Goal: Information Seeking & Learning: Learn about a topic

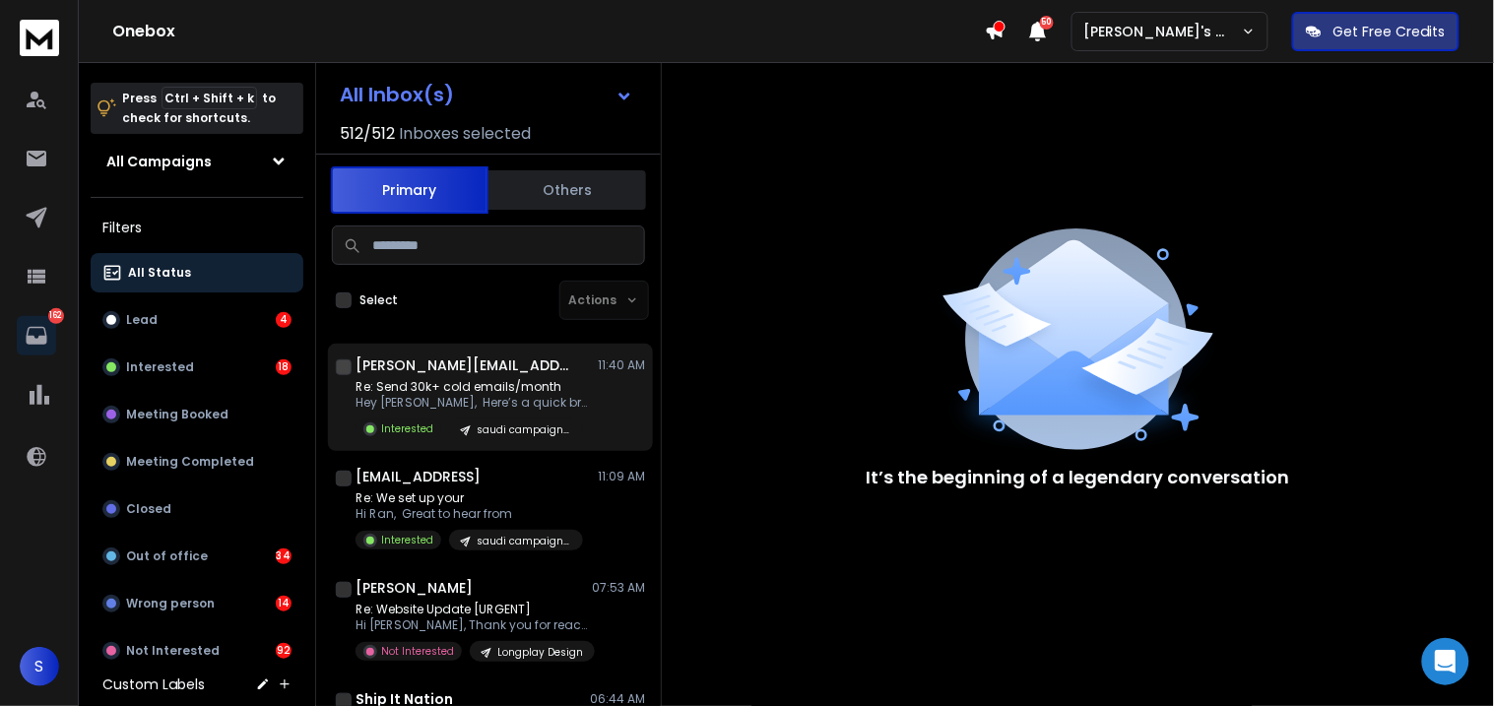
click at [525, 390] on p "Re: Send 30k+ cold emails/month" at bounding box center [473, 387] width 236 height 16
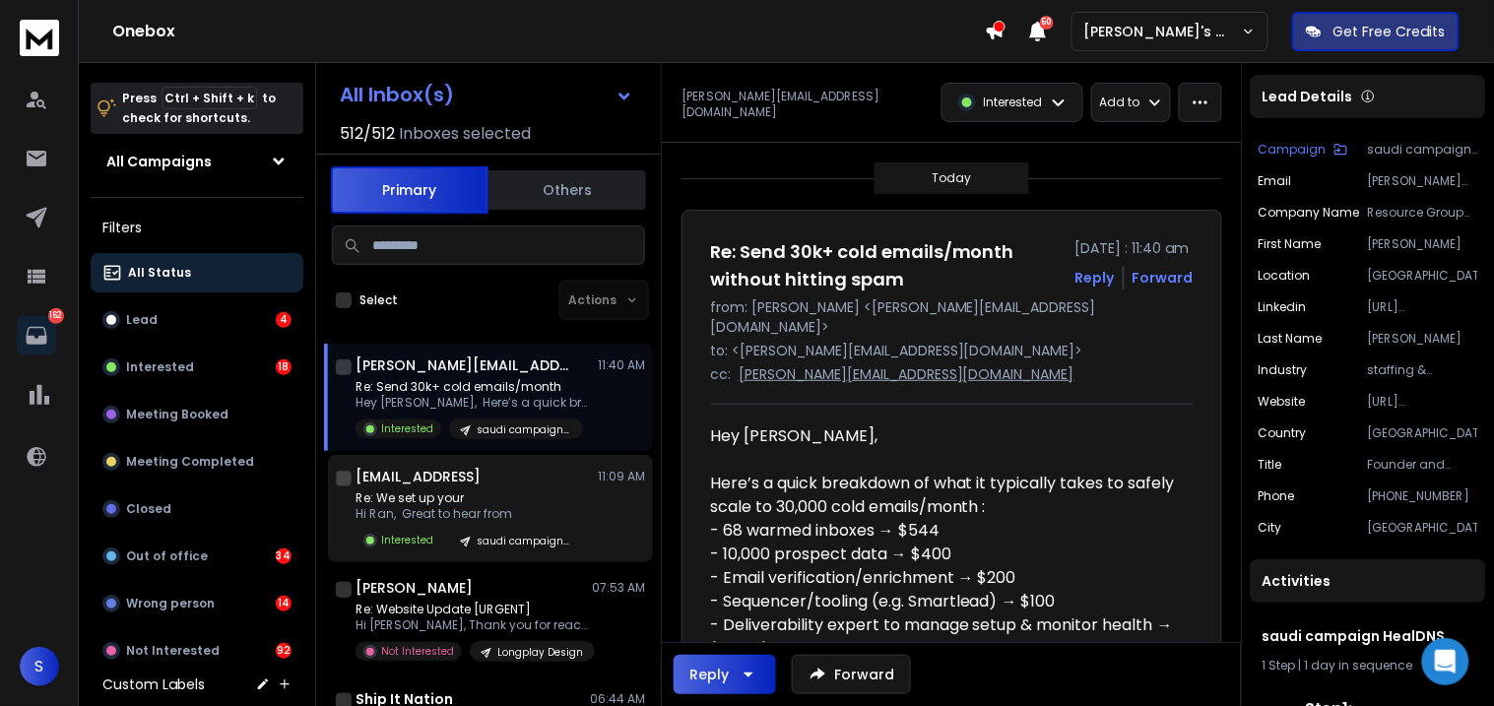
click at [489, 482] on div "[EMAIL_ADDRESS] 11:09 AM" at bounding box center [499, 477] width 289 height 20
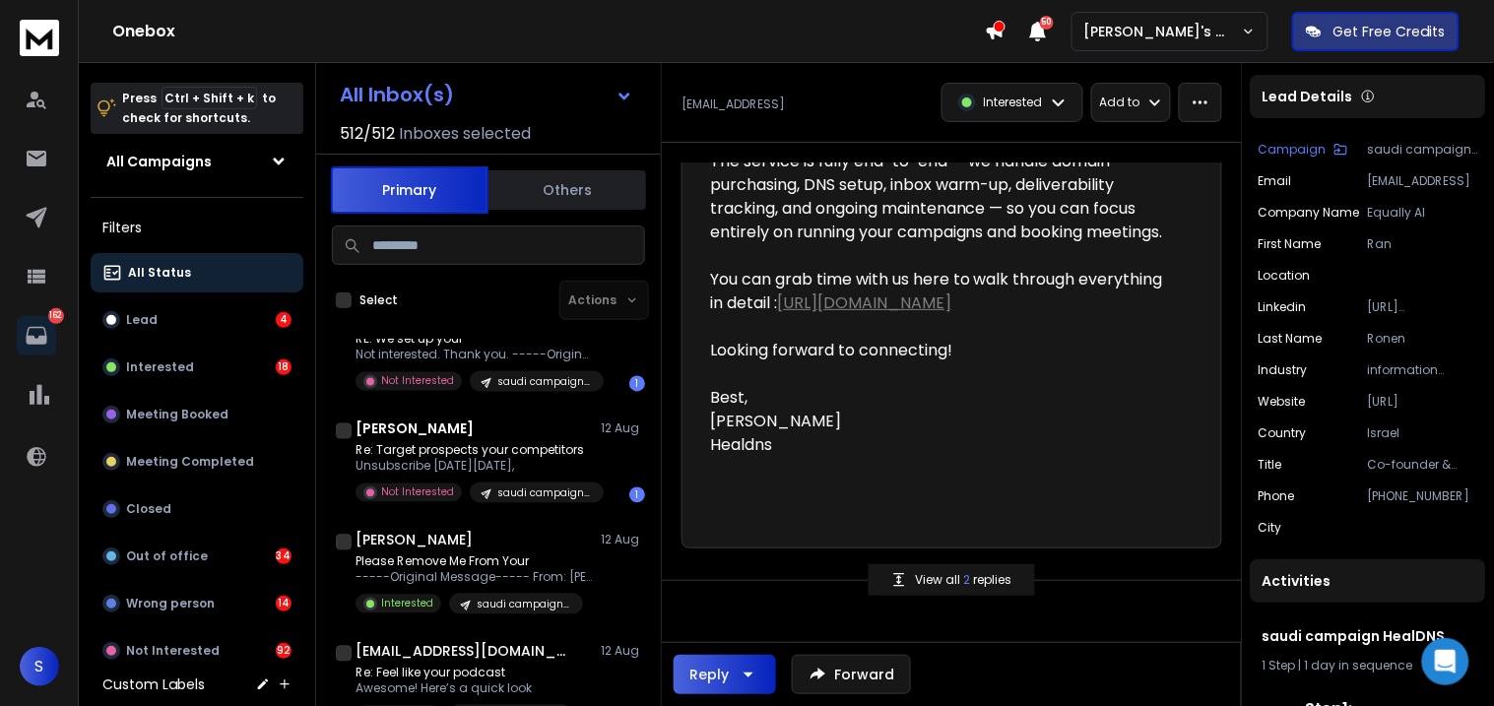
scroll to position [1181, 0]
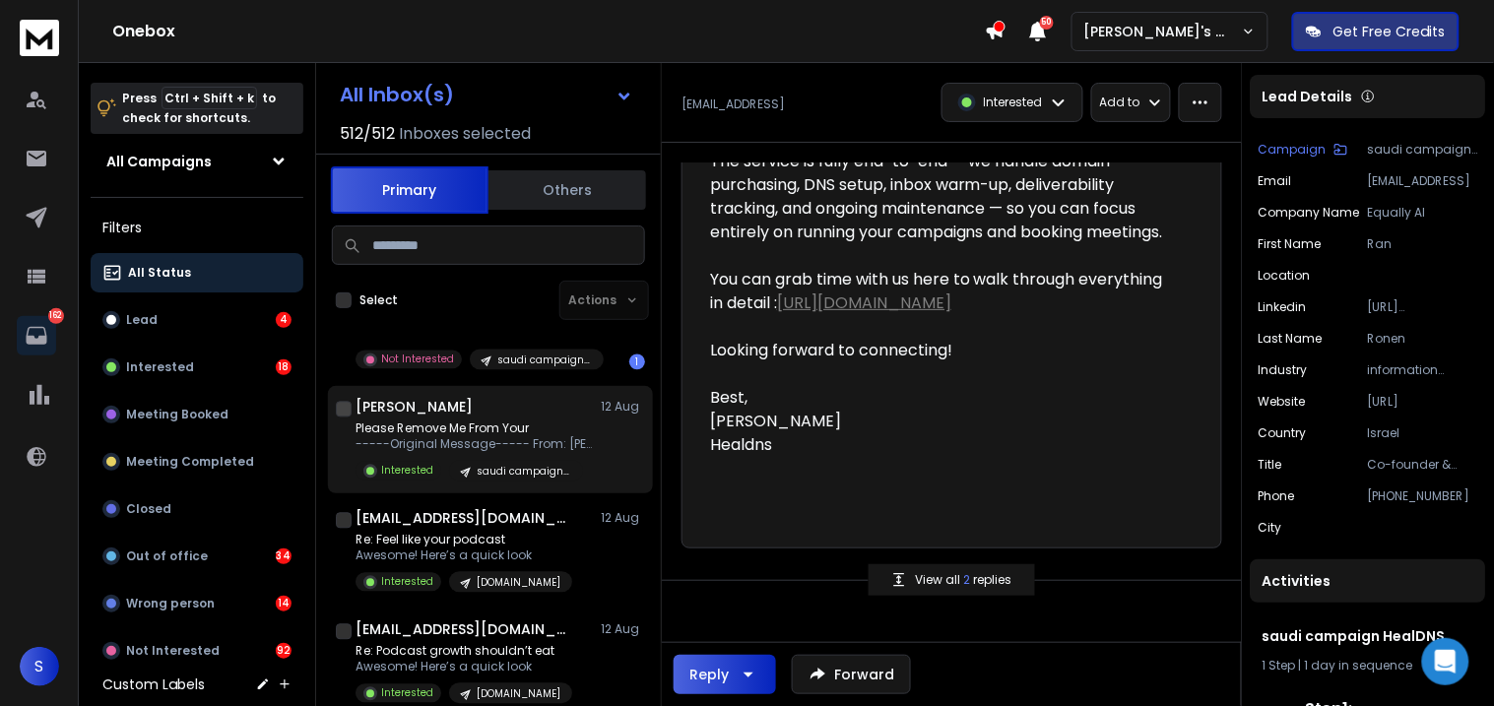
click at [582, 421] on p "Please Remove Me From Your" at bounding box center [473, 429] width 236 height 16
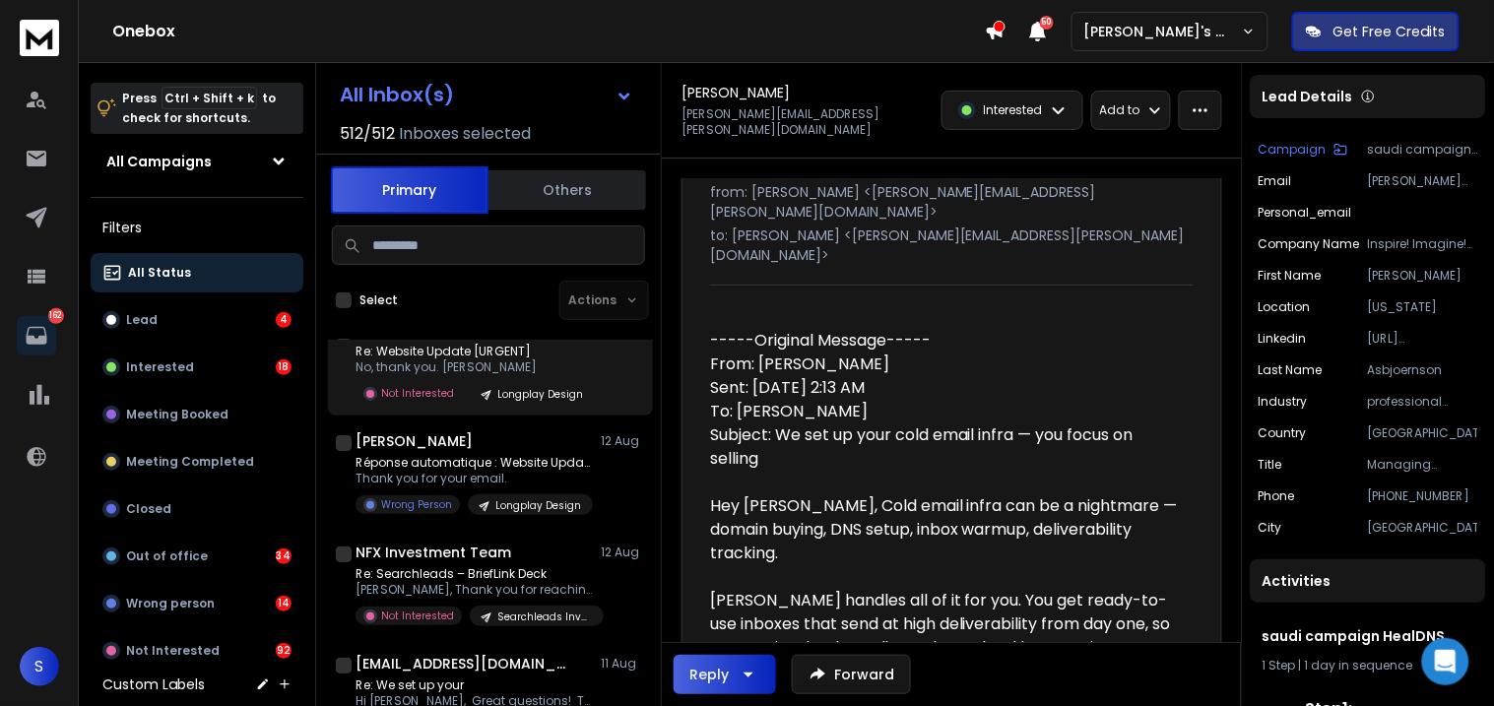
scroll to position [2100, 0]
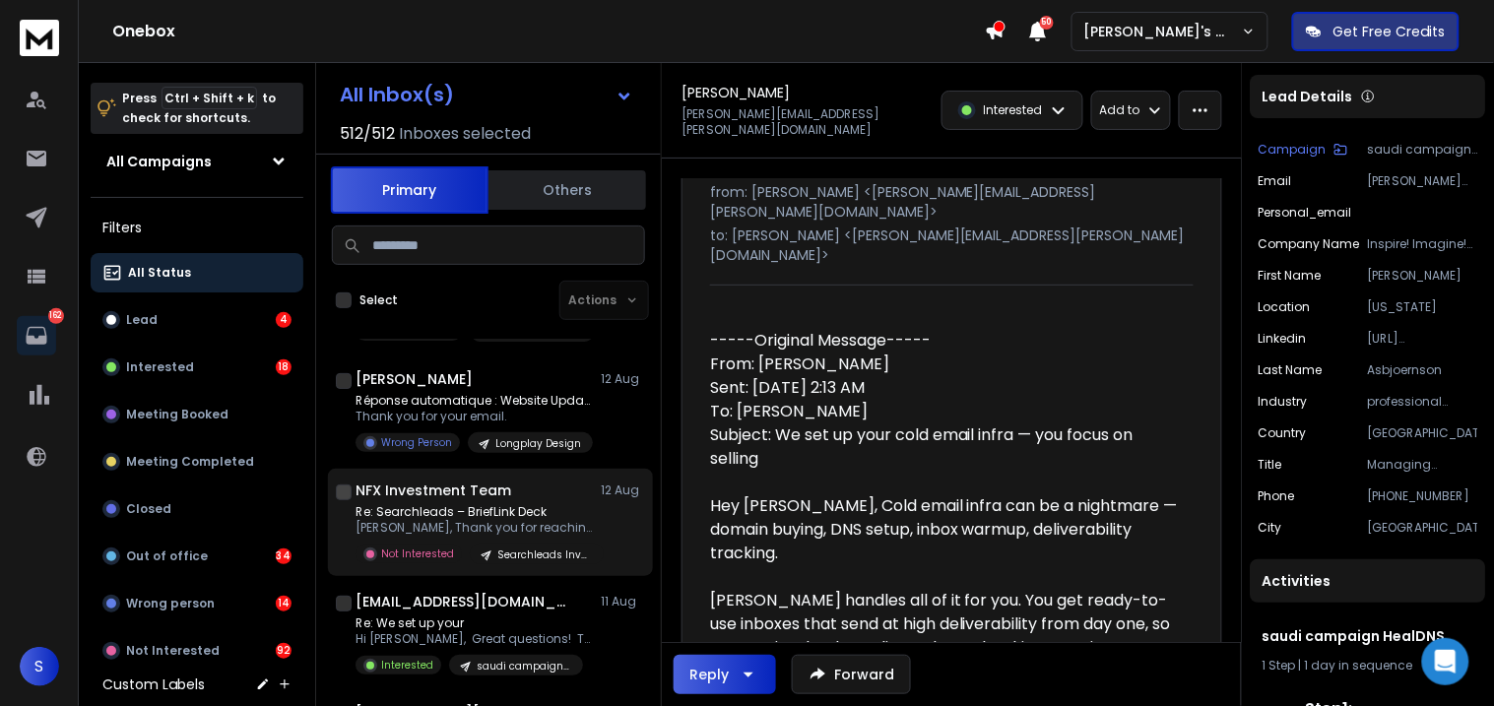
click at [582, 514] on p "Re: Searchleads – BriefLink Deck" at bounding box center [473, 512] width 236 height 16
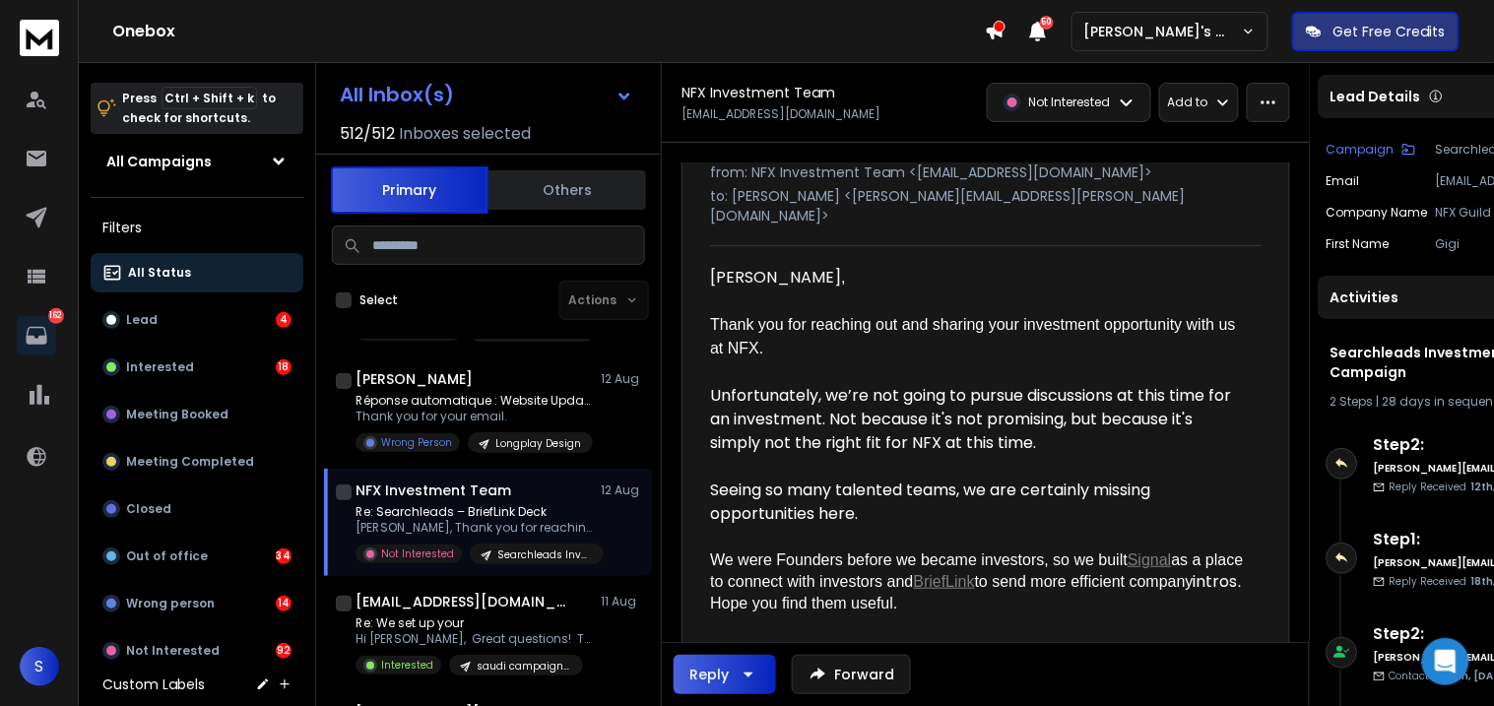
scroll to position [2231, 0]
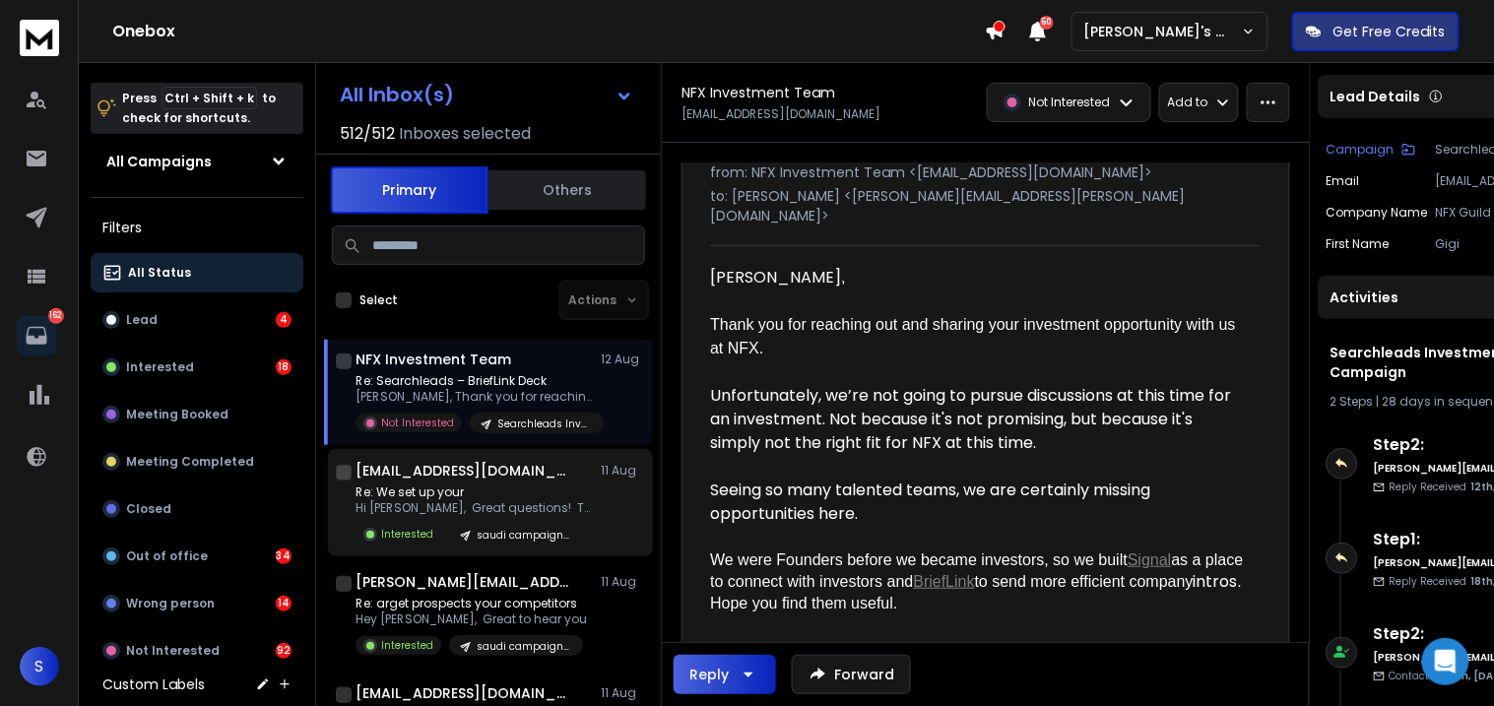
click at [488, 504] on p "Hi [PERSON_NAME], Great questions! The 30,000 refers" at bounding box center [473, 508] width 236 height 16
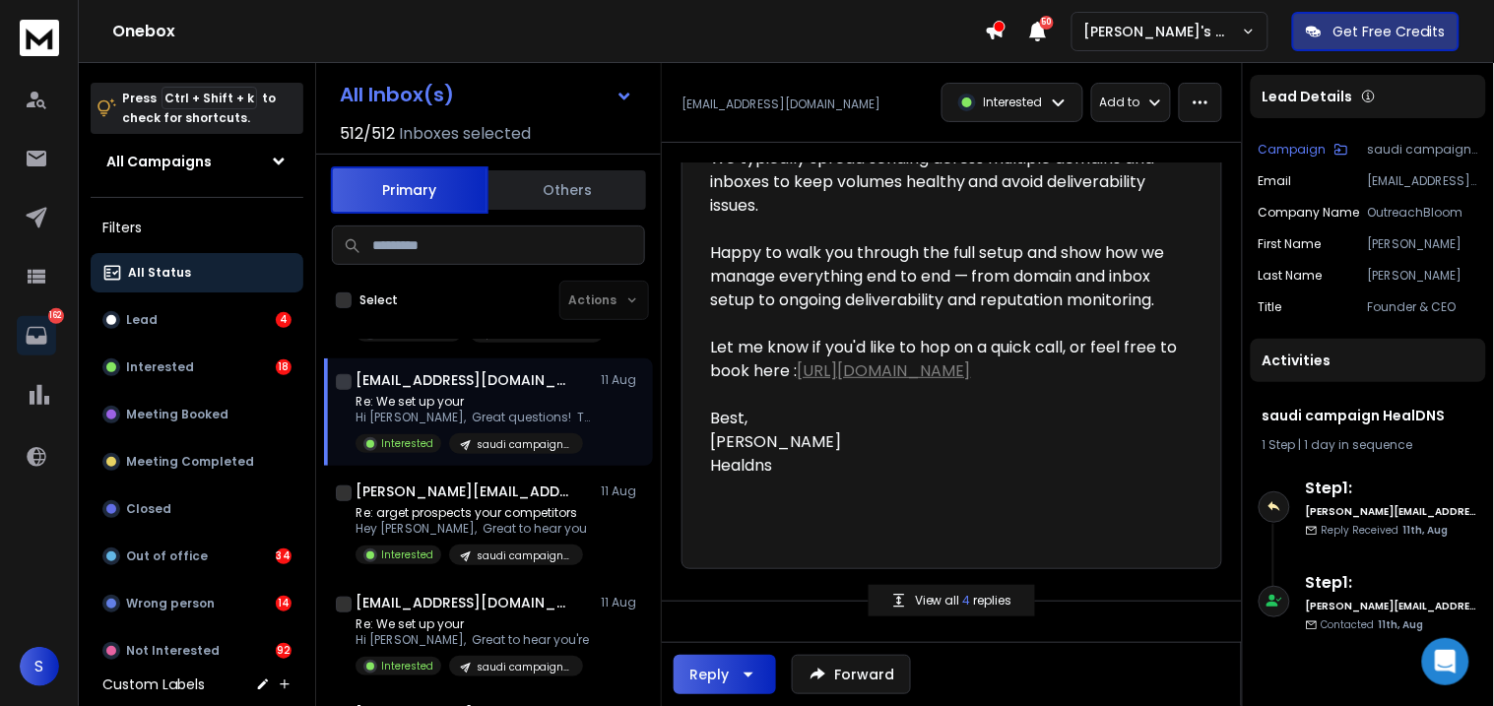
scroll to position [2363, 0]
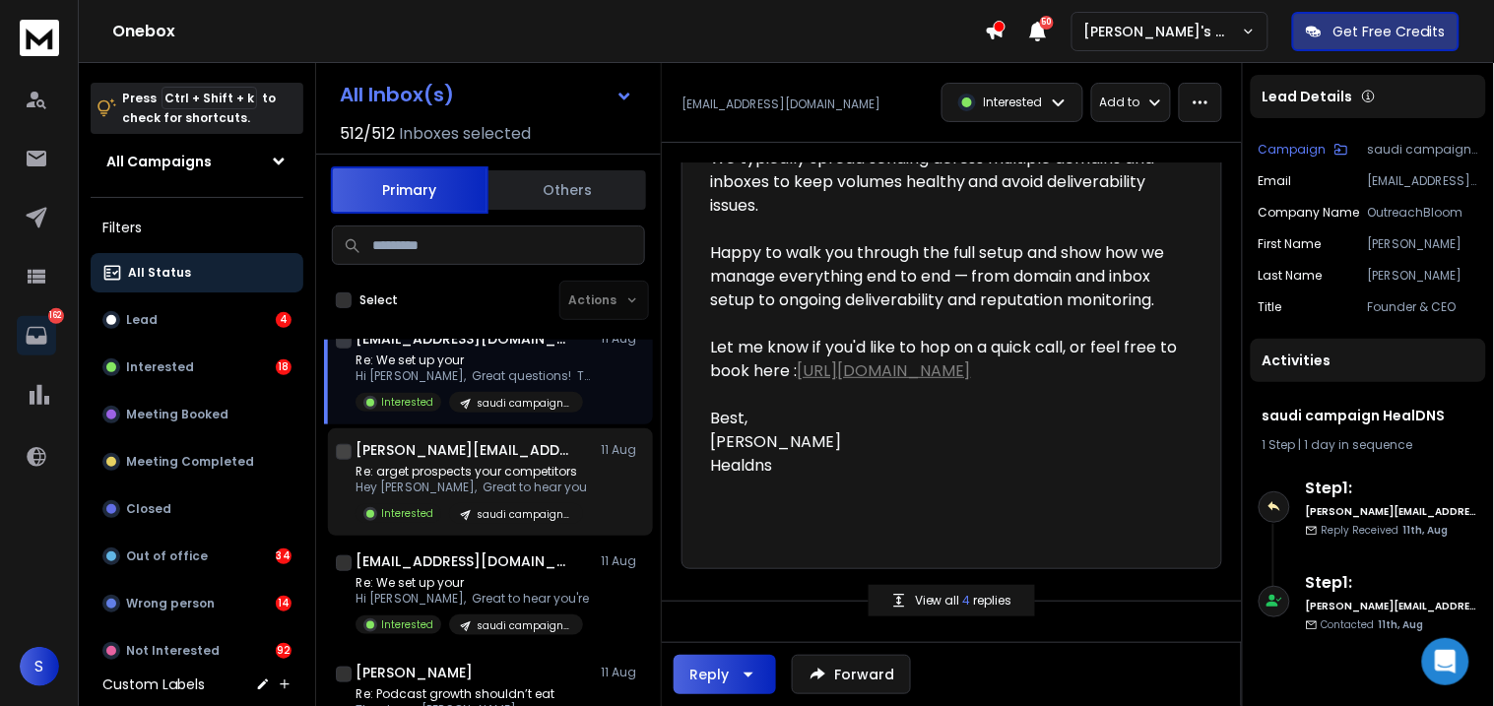
click at [542, 479] on p "Hey [PERSON_NAME], Great to hear you" at bounding box center [470, 487] width 231 height 16
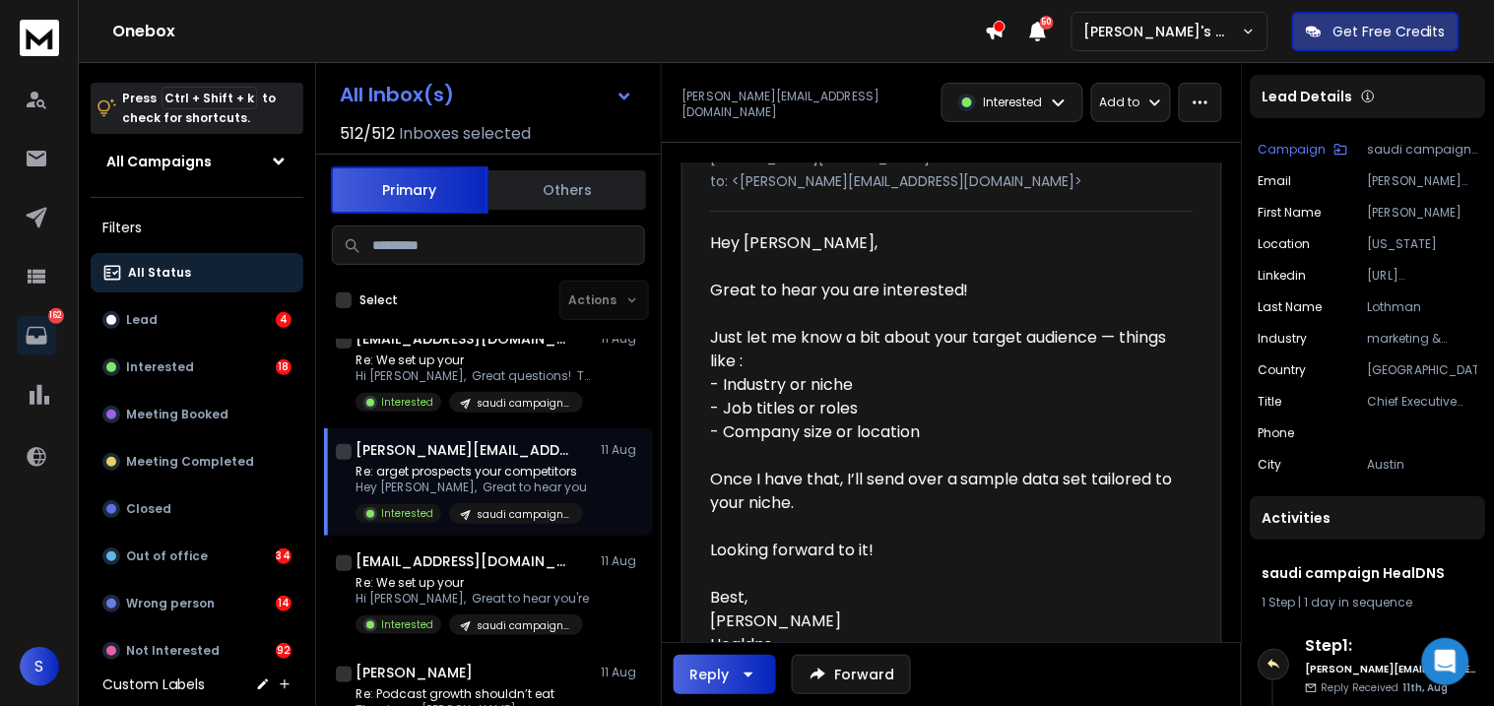
scroll to position [0, 0]
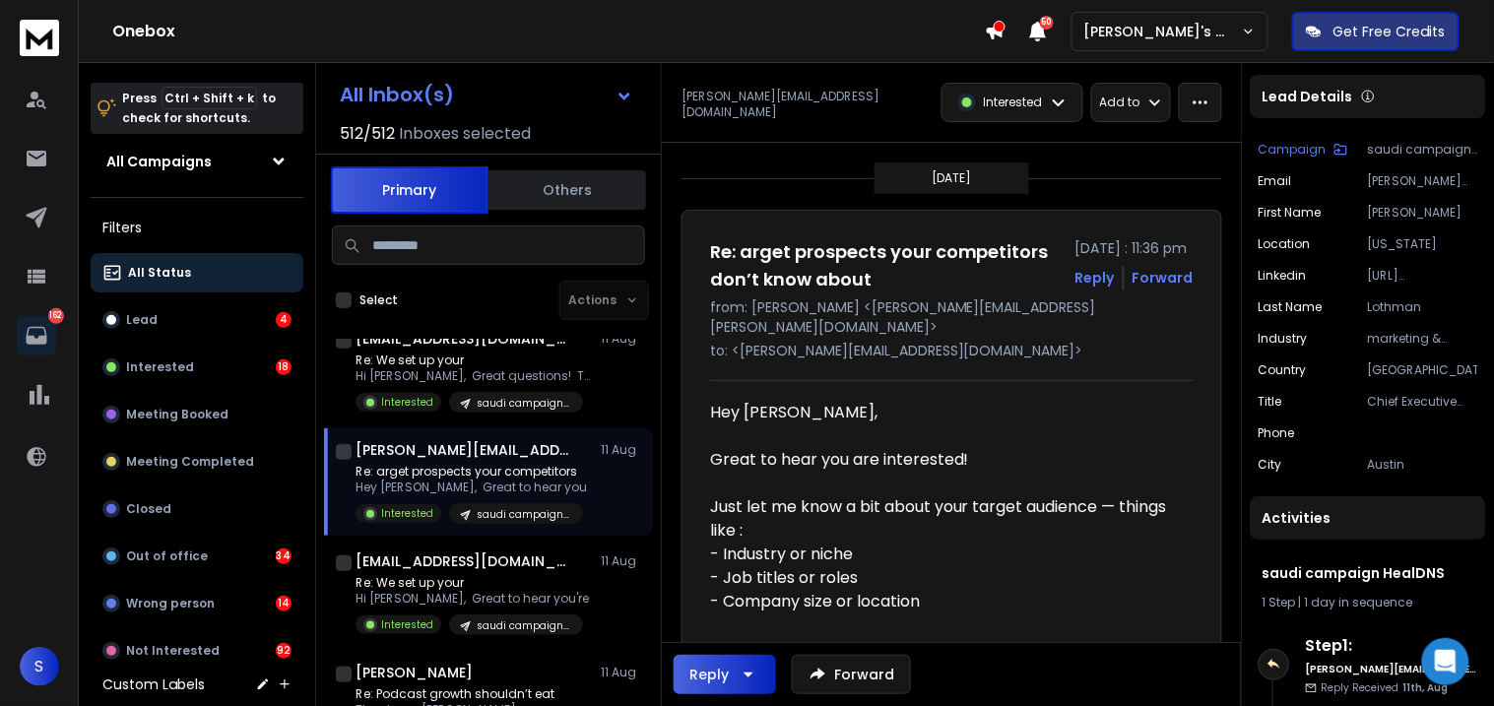
click at [743, 677] on icon "button" at bounding box center [748, 675] width 24 height 24
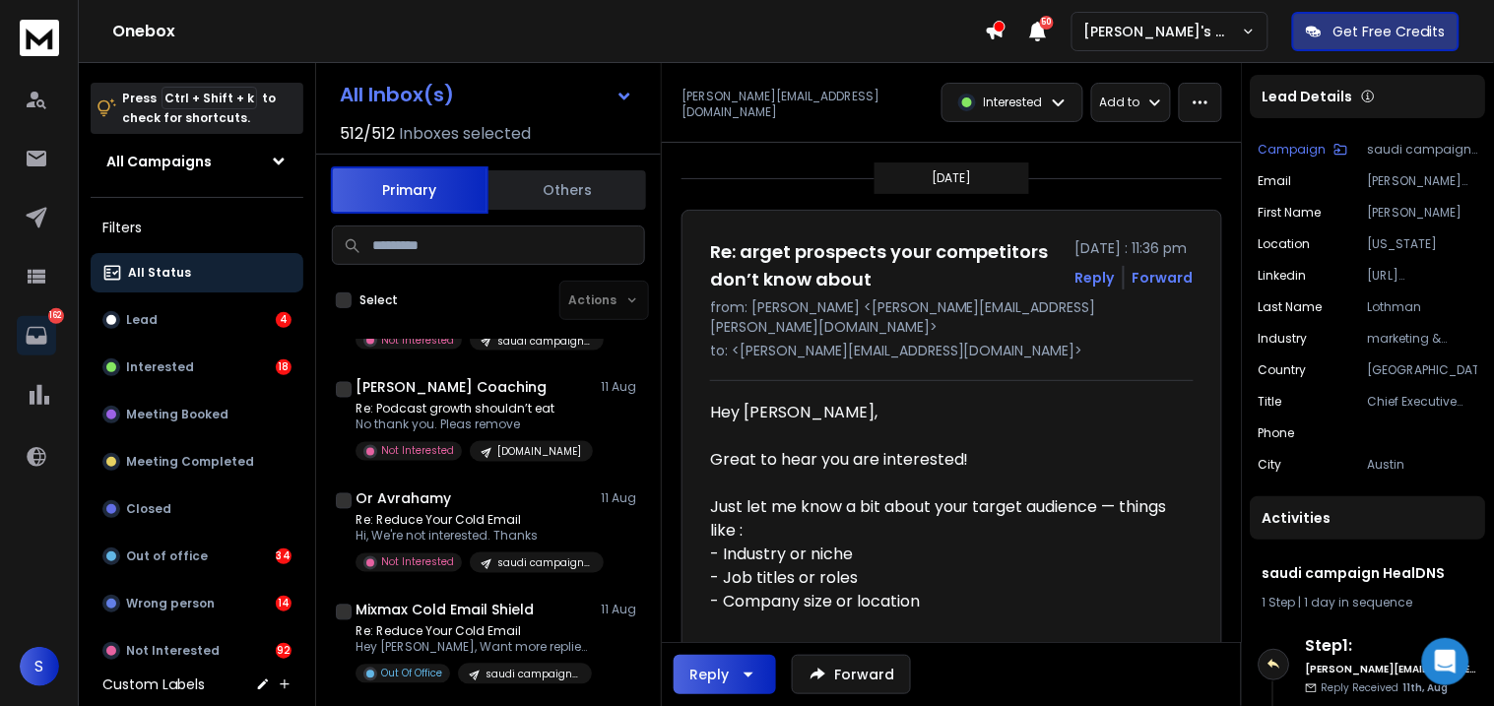
scroll to position [2888, 0]
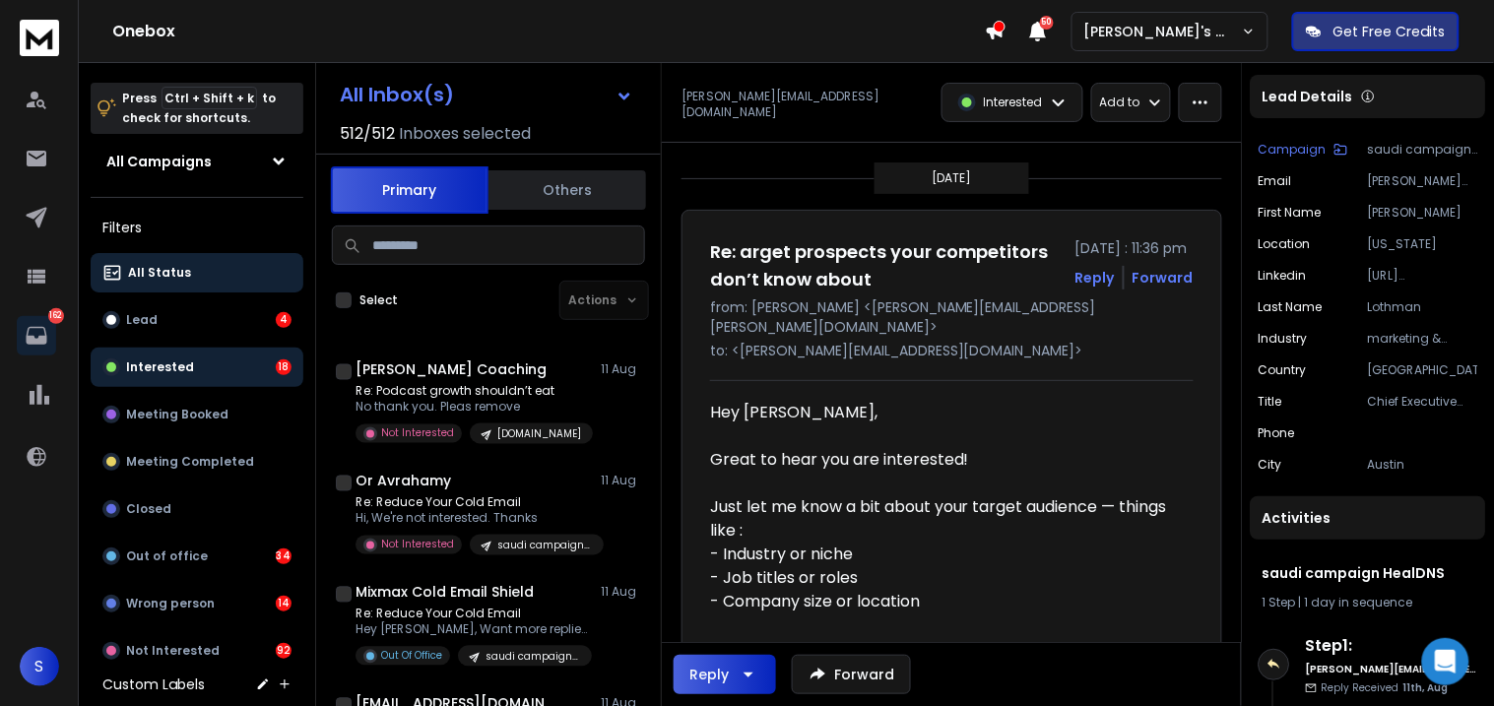
click at [210, 364] on button "Interested 18" at bounding box center [197, 367] width 213 height 39
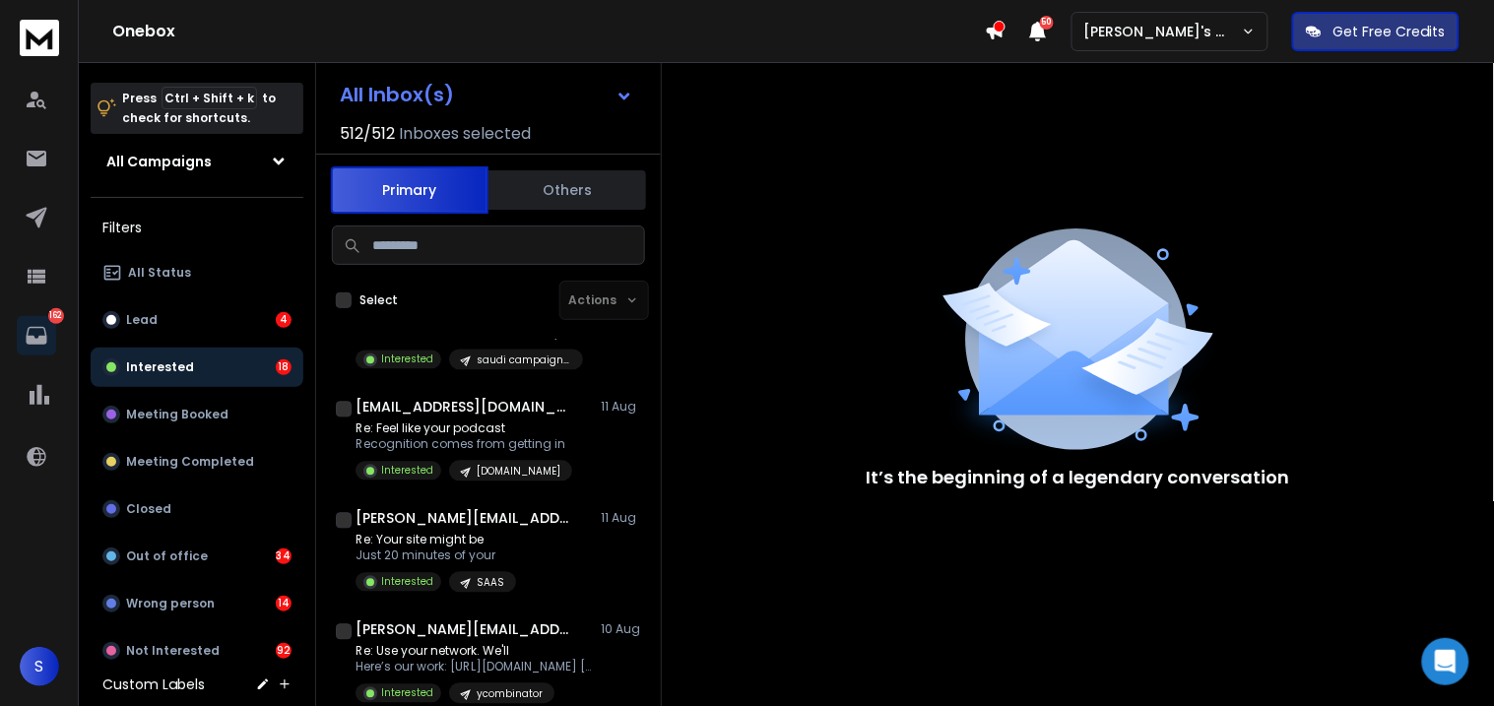
scroll to position [1049, 0]
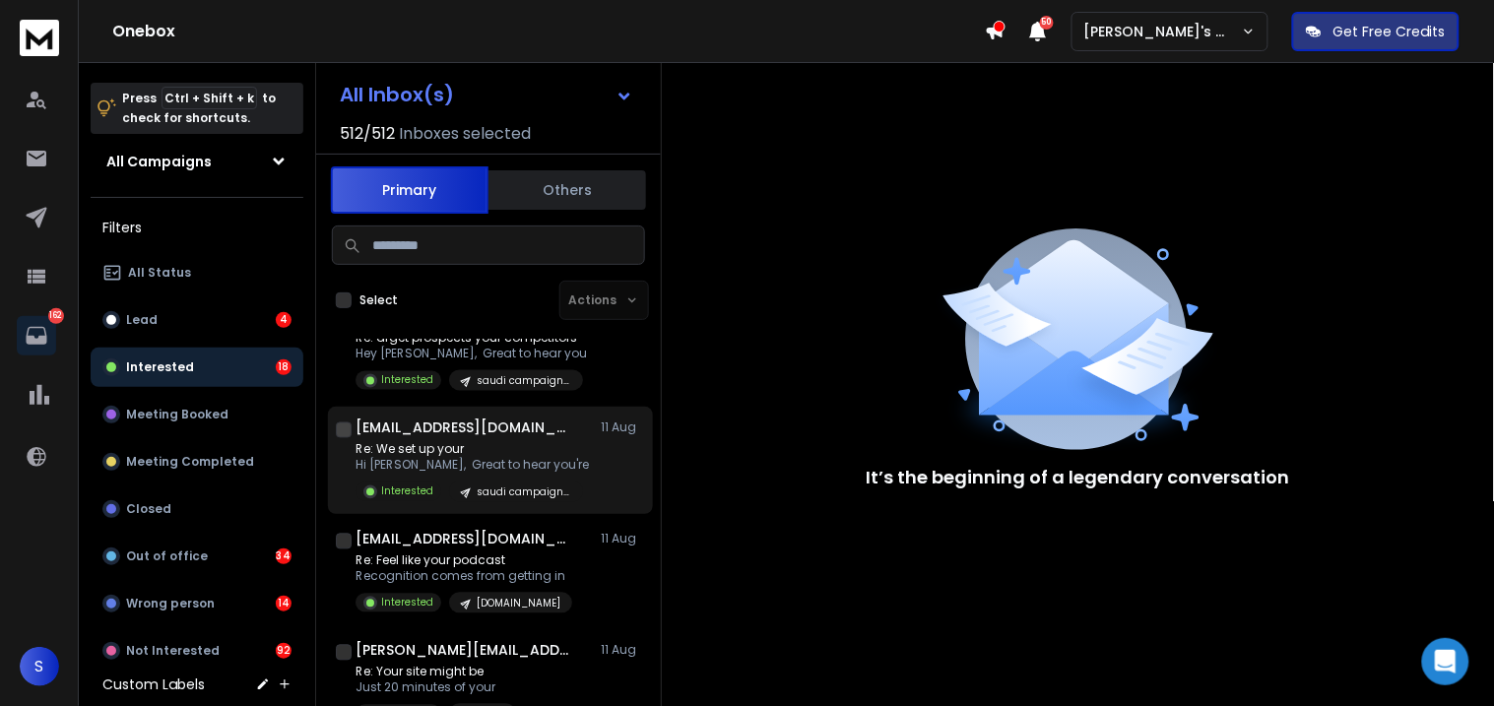
click at [508, 455] on p "Re: We set up your" at bounding box center [471, 450] width 233 height 16
